Goal: Task Accomplishment & Management: Manage account settings

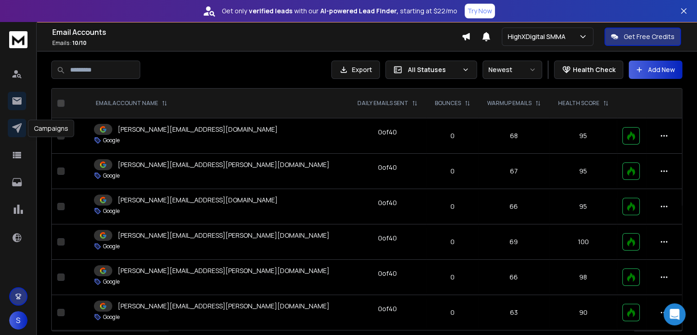
click at [11, 131] on icon at bounding box center [16, 127] width 11 height 11
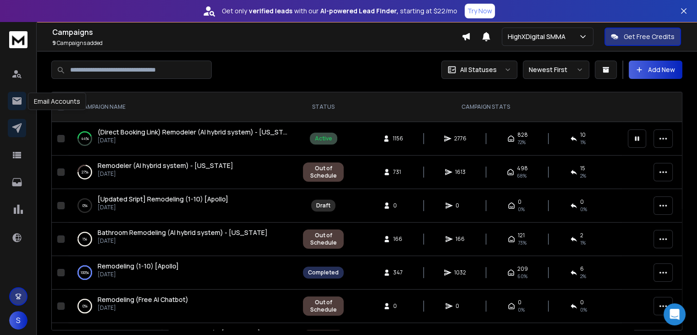
click at [19, 98] on icon at bounding box center [16, 100] width 9 height 7
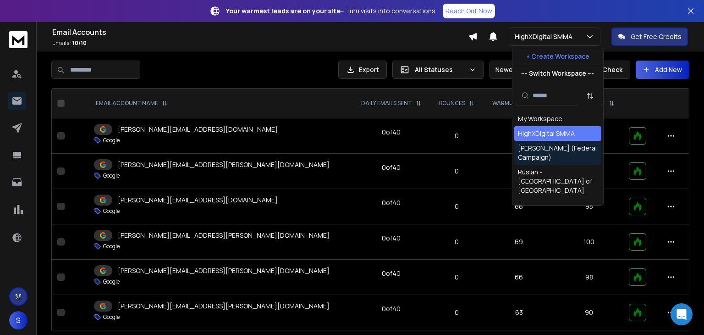
click at [550, 57] on p "+ Create Workspace" at bounding box center [557, 56] width 63 height 9
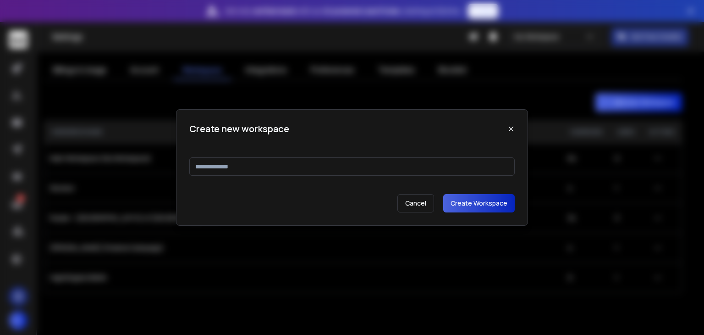
click at [290, 171] on input at bounding box center [351, 166] width 325 height 18
type input "**********"
click at [467, 200] on button "Create Workspace" at bounding box center [478, 203] width 71 height 18
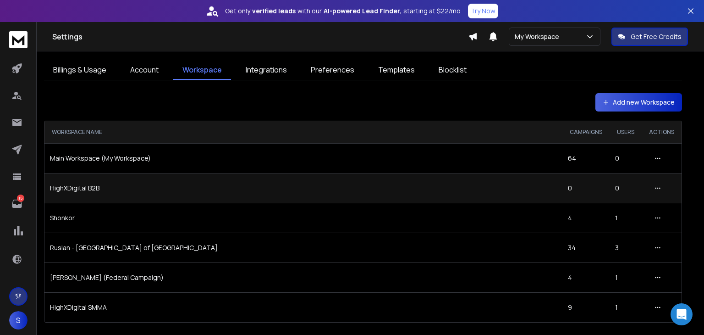
click at [86, 185] on td "HighXDigital B2B" at bounding box center [303, 188] width 518 height 30
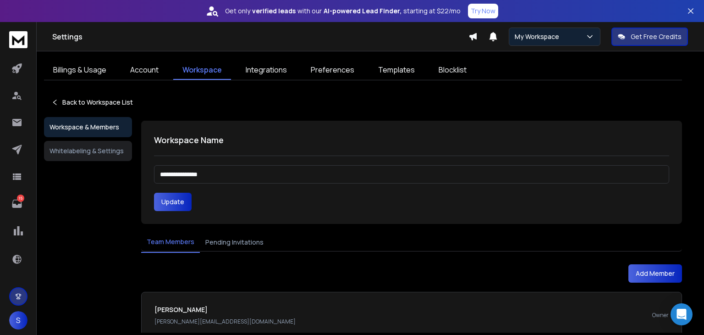
click at [600, 33] on button "My Workspace" at bounding box center [555, 36] width 92 height 18
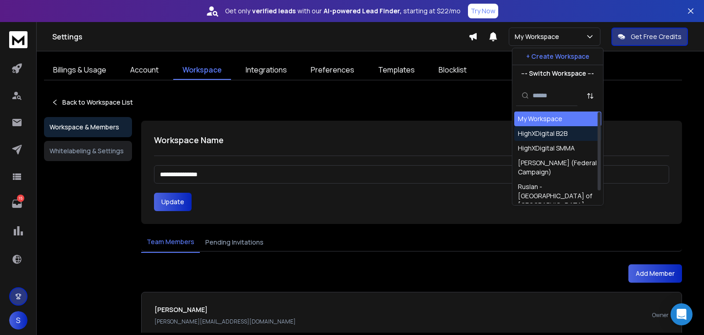
click at [559, 133] on div "HighXDigital B2B" at bounding box center [542, 133] width 49 height 9
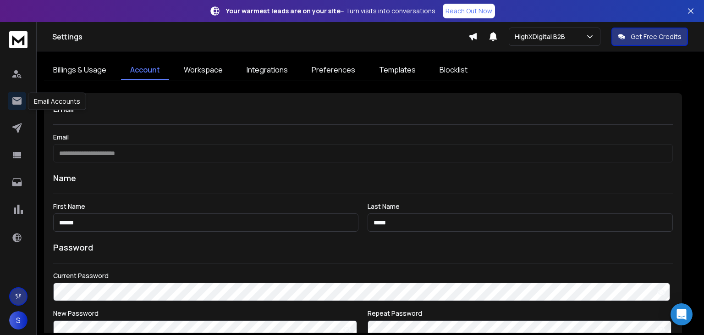
click at [17, 99] on icon at bounding box center [16, 100] width 9 height 7
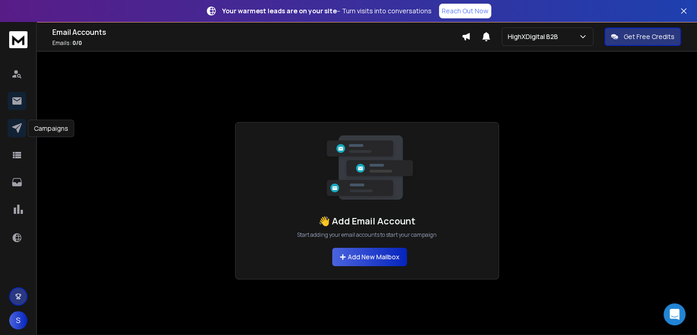
click at [16, 129] on icon at bounding box center [17, 128] width 10 height 10
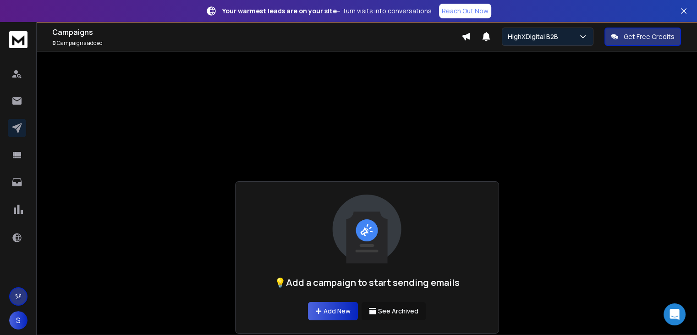
click at [581, 35] on icon "button" at bounding box center [582, 36] width 9 height 9
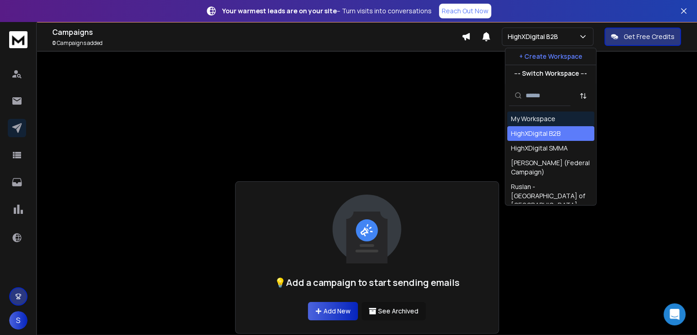
click at [405, 114] on div "💡Add a campaign to start sending emails Add New See Archived" at bounding box center [366, 227] width 631 height 335
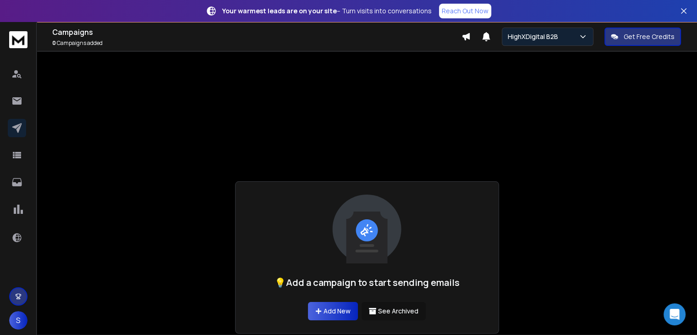
click at [575, 32] on div "HighXDigital B2B" at bounding box center [548, 36] width 80 height 9
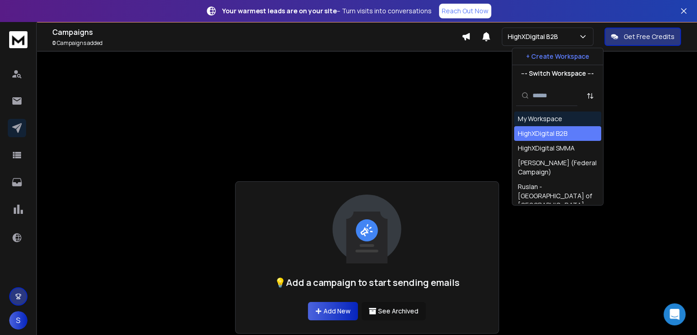
click at [428, 103] on div "💡Add a campaign to start sending emails Add New See Archived" at bounding box center [366, 227] width 631 height 335
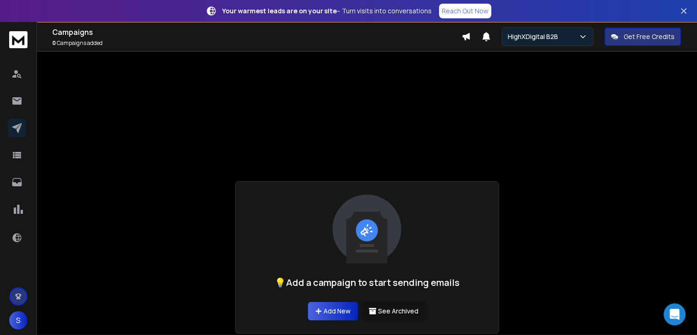
click at [557, 38] on p "HighXDigital B2B" at bounding box center [535, 36] width 54 height 9
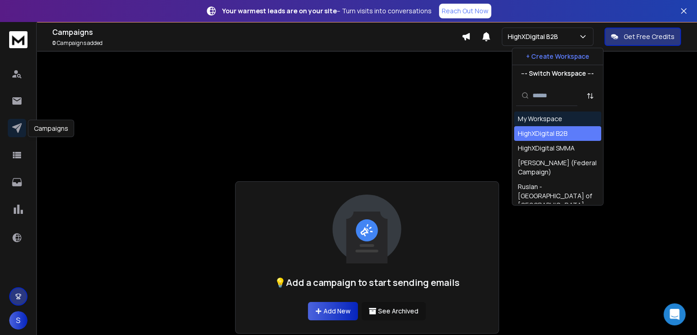
click at [19, 130] on icon at bounding box center [16, 127] width 11 height 11
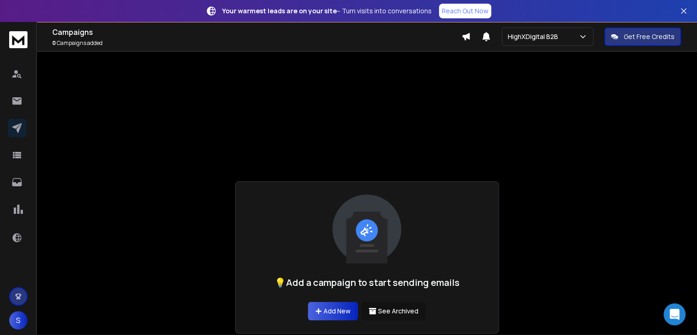
click at [542, 47] on div "Campaigns 0 Campaigns added HighXDigital B2B Get Free Credits" at bounding box center [348, 36] width 697 height 29
click at [542, 44] on button "HighXDigital B2B" at bounding box center [548, 36] width 92 height 18
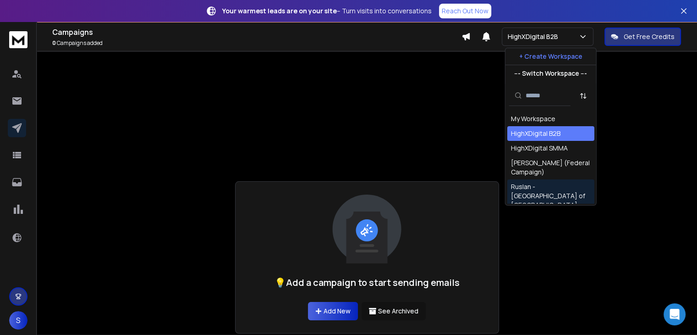
click at [350, 129] on div "💡Add a campaign to start sending emails Add New See Archived" at bounding box center [366, 257] width 631 height 276
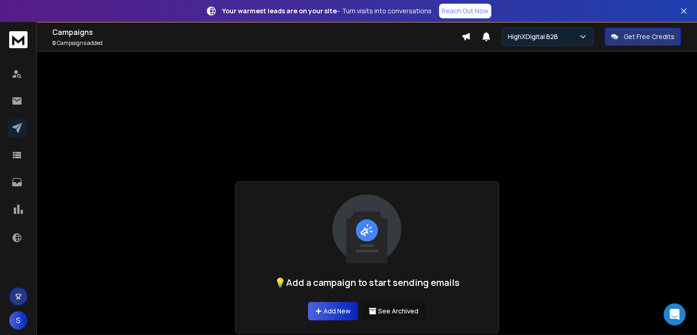
click at [546, 34] on p "HighXDigital B2B" at bounding box center [535, 36] width 54 height 9
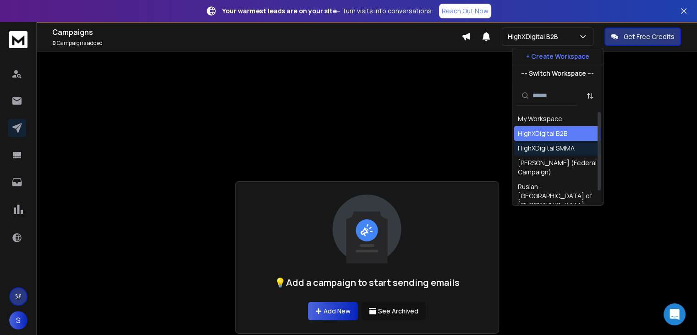
click at [310, 121] on div "💡Add a campaign to start sending emails Add New See Archived" at bounding box center [366, 257] width 631 height 276
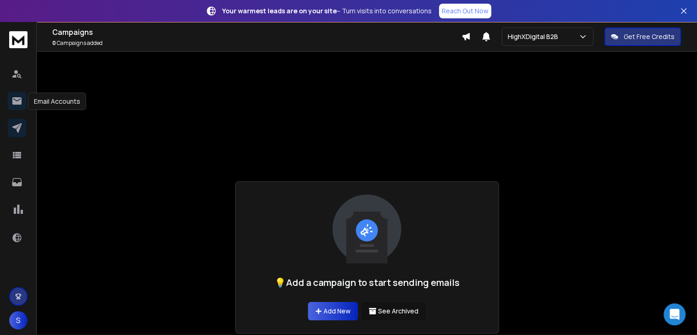
click at [22, 103] on link at bounding box center [17, 101] width 18 height 18
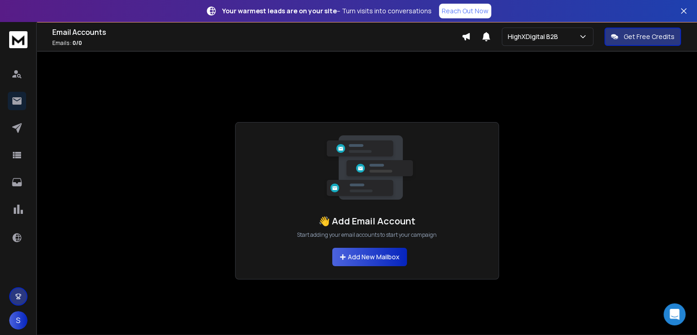
click at [364, 264] on button "Add New Mailbox" at bounding box center [369, 256] width 75 height 18
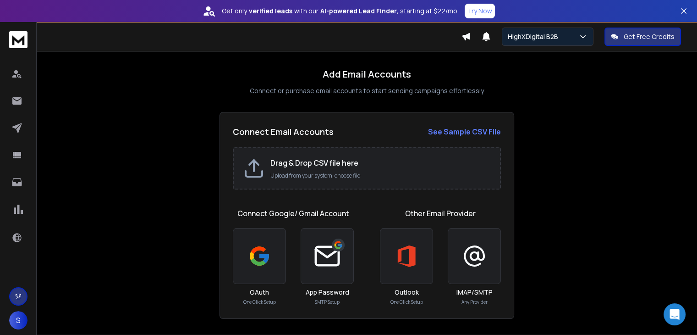
click at [540, 30] on button "HighXDigital B2B" at bounding box center [548, 36] width 92 height 18
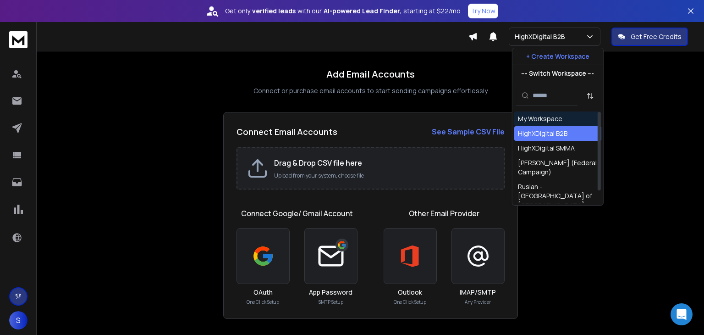
click at [546, 124] on div "My Workspace" at bounding box center [557, 118] width 87 height 15
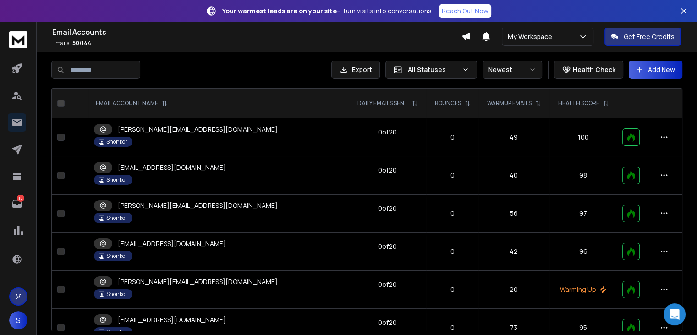
click at [451, 72] on p "All Statuses" at bounding box center [433, 69] width 50 height 9
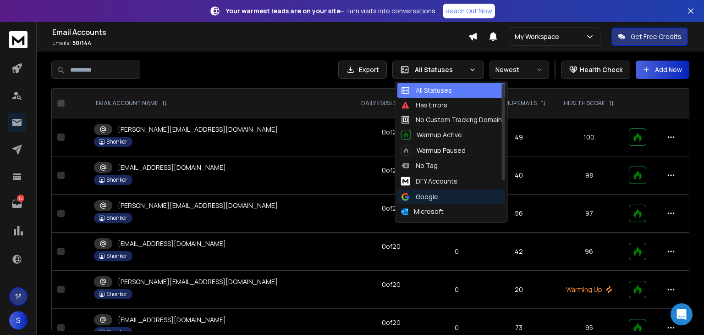
click at [441, 197] on div "Google" at bounding box center [451, 196] width 108 height 15
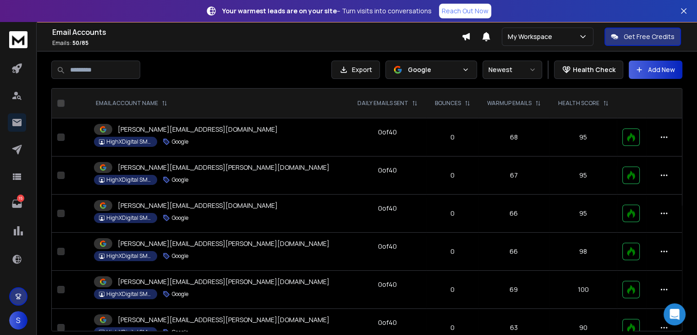
click at [515, 75] on button "Newest" at bounding box center [513, 69] width 60 height 18
click at [60, 136] on button "button" at bounding box center [60, 136] width 7 height 7
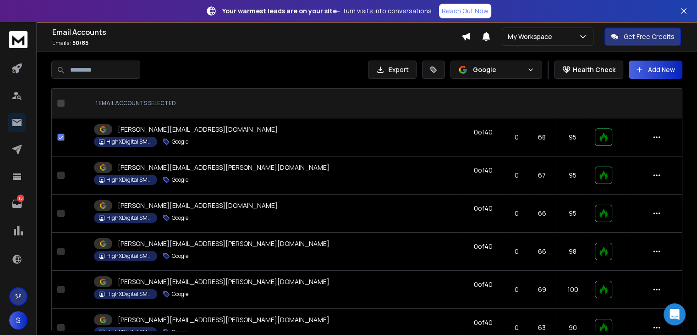
click at [60, 173] on button "button" at bounding box center [60, 174] width 7 height 7
click at [493, 79] on div "Export Google Actions Health Check Add New 2 EMAIL ACCOUNTS SELECTED shamim@hig…" at bounding box center [366, 195] width 631 height 270
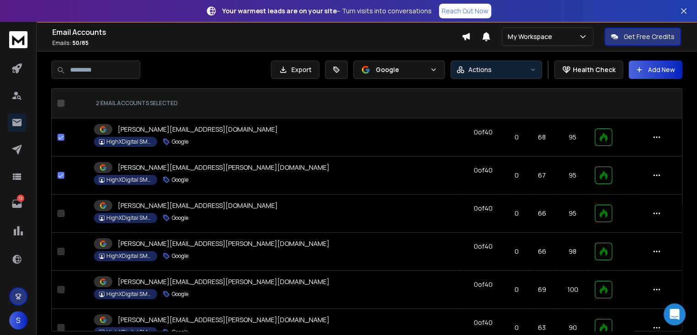
click at [494, 76] on button "Actions" at bounding box center [496, 69] width 92 height 18
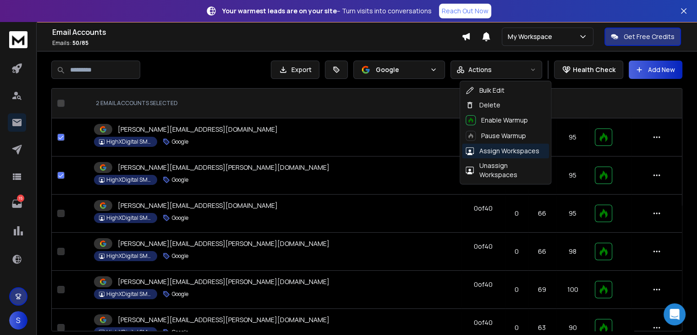
click at [59, 211] on button "button" at bounding box center [60, 212] width 7 height 7
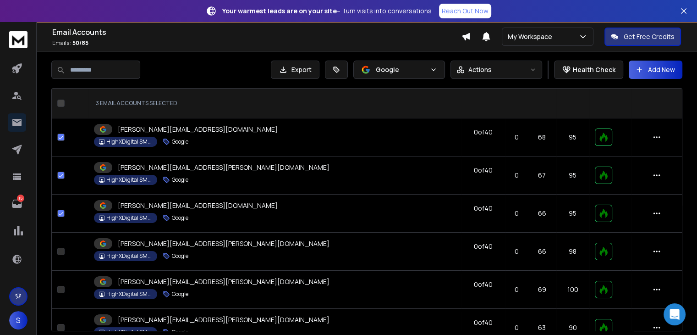
click at [60, 252] on button "button" at bounding box center [60, 250] width 7 height 7
click at [60, 289] on button "button" at bounding box center [60, 288] width 7 height 7
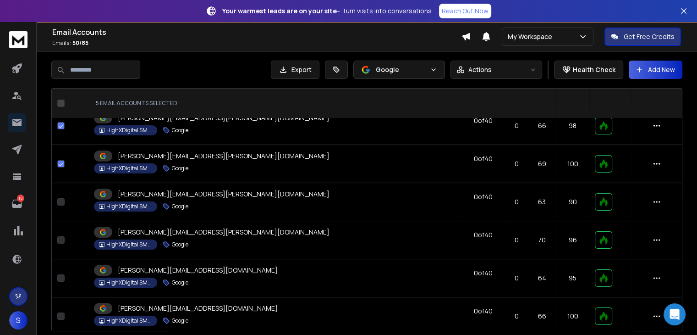
scroll to position [129, 0]
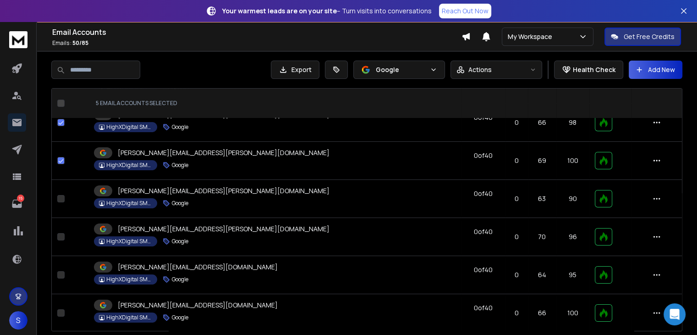
click at [61, 195] on button "button" at bounding box center [60, 198] width 7 height 7
click at [56, 234] on td at bounding box center [70, 237] width 37 height 38
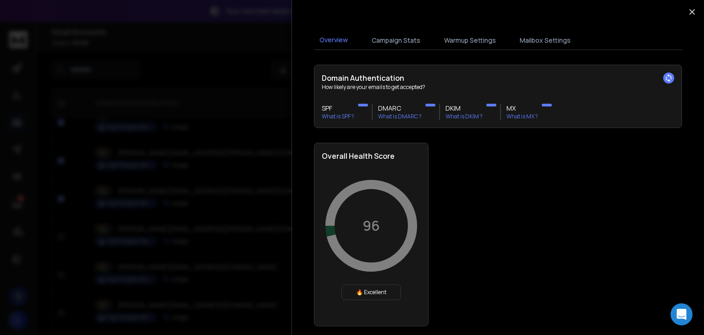
click at [691, 10] on icon "button" at bounding box center [692, 12] width 5 height 5
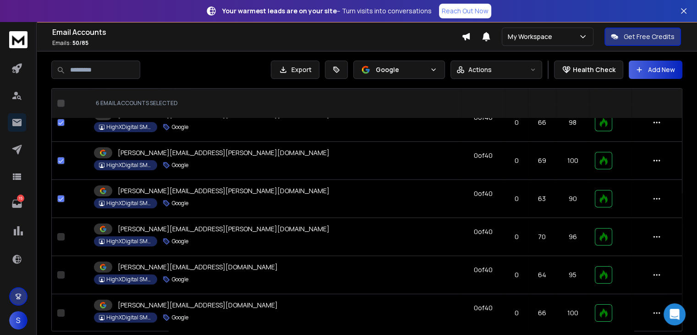
click at [59, 234] on button "button" at bounding box center [60, 236] width 7 height 7
click at [59, 274] on button "button" at bounding box center [60, 274] width 7 height 7
click at [60, 313] on button "button" at bounding box center [60, 312] width 7 height 7
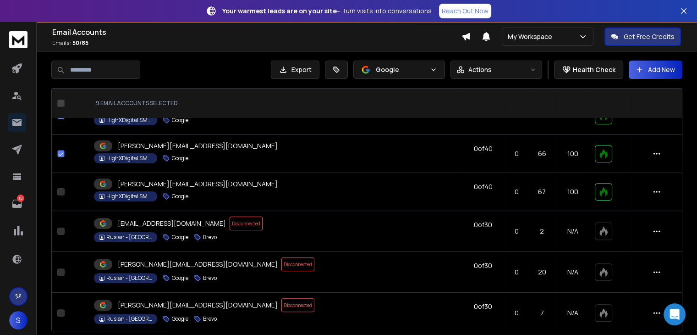
scroll to position [314, 0]
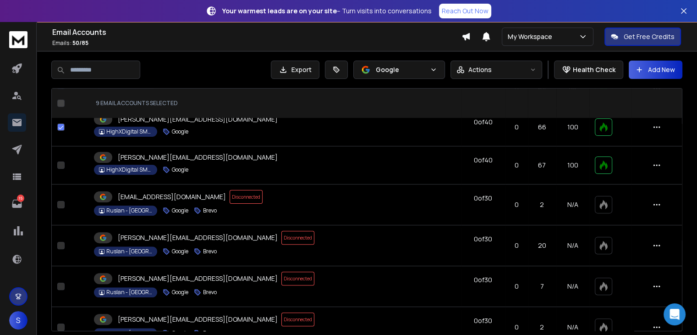
click at [59, 162] on button "button" at bounding box center [60, 164] width 7 height 7
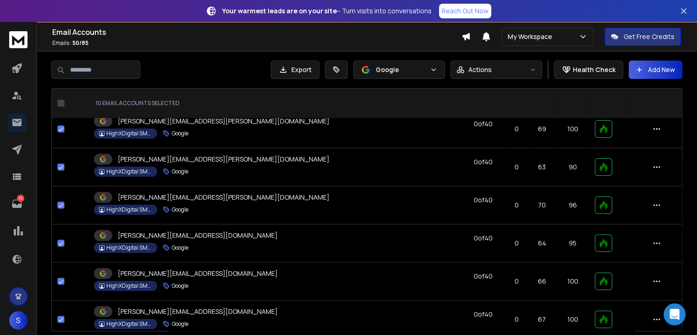
scroll to position [0, 0]
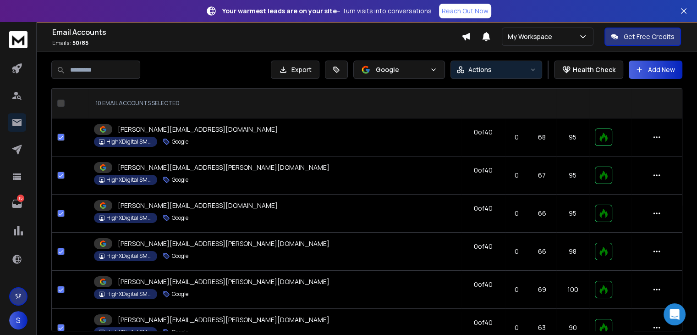
click at [506, 67] on div "Actions" at bounding box center [491, 69] width 70 height 9
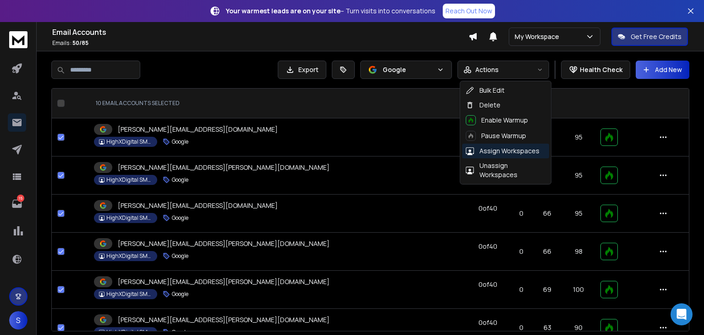
click at [495, 149] on div "Assign Workspaces" at bounding box center [503, 150] width 74 height 9
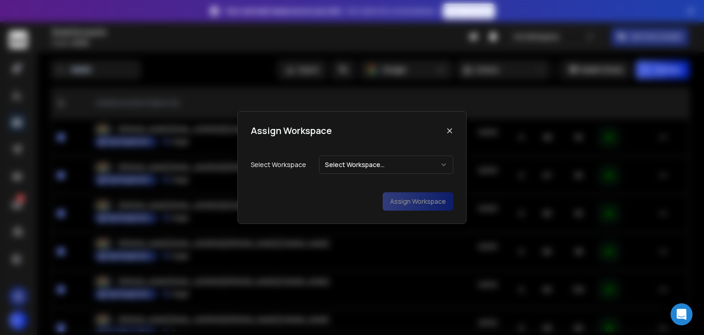
click at [348, 159] on button "Select Workspace..." at bounding box center [386, 164] width 134 height 18
click at [420, 204] on button "Assign Workspace" at bounding box center [418, 201] width 71 height 18
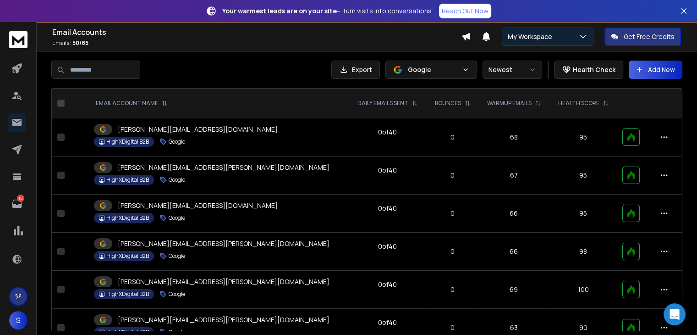
click at [564, 33] on div "My Workspace" at bounding box center [548, 36] width 80 height 9
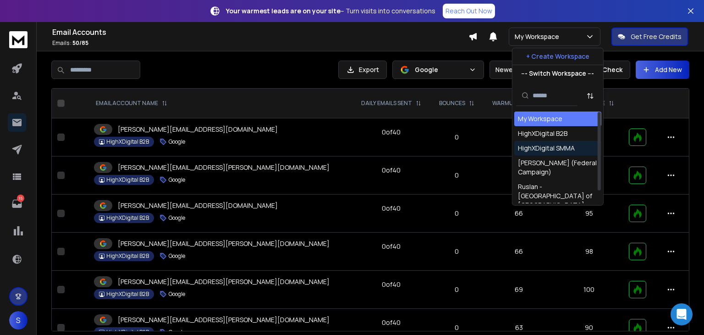
click at [549, 146] on div "HighXDigital SMMA" at bounding box center [546, 147] width 57 height 9
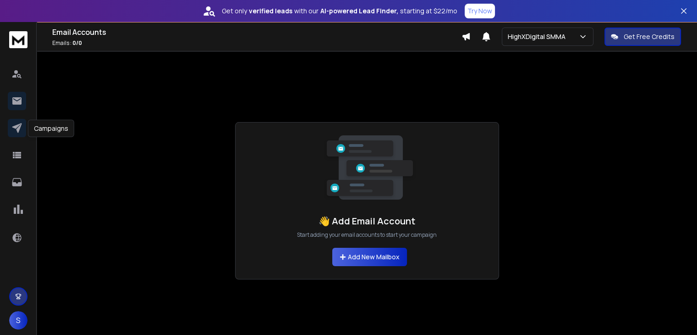
click at [19, 132] on icon at bounding box center [16, 127] width 11 height 11
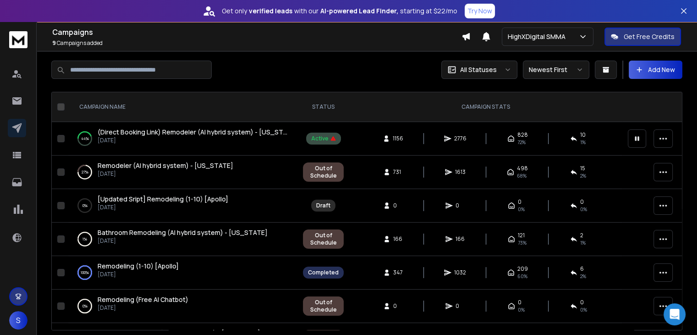
click at [633, 137] on icon at bounding box center [637, 138] width 8 height 8
click at [558, 36] on p "HighXDigital SMMA" at bounding box center [538, 36] width 61 height 9
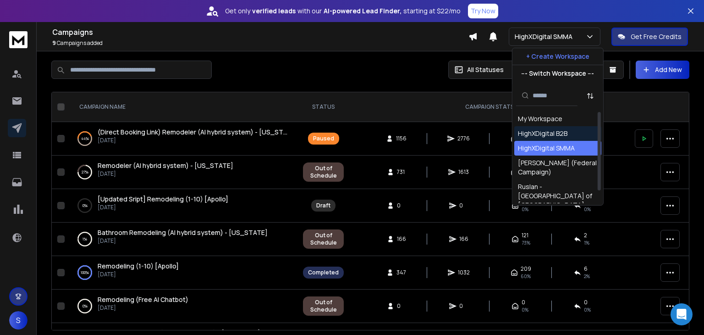
click at [552, 132] on div "HighXDigital B2B" at bounding box center [542, 133] width 49 height 9
